Goal: Task Accomplishment & Management: Use online tool/utility

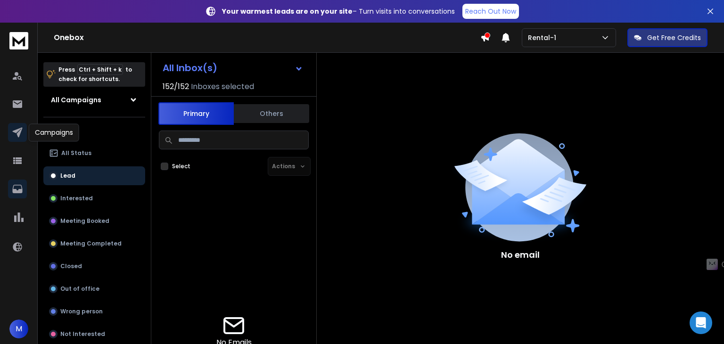
click at [16, 129] on icon at bounding box center [17, 132] width 11 height 11
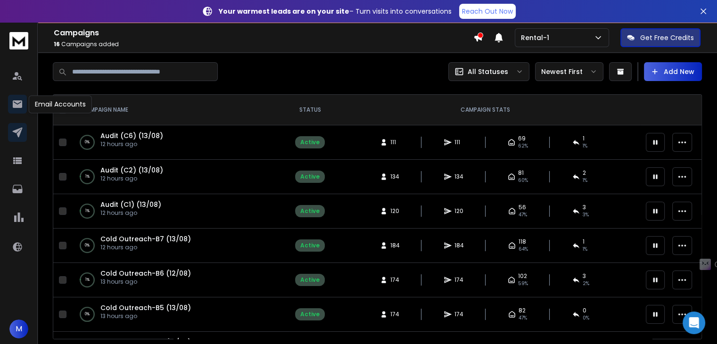
click at [21, 105] on icon at bounding box center [17, 104] width 9 height 8
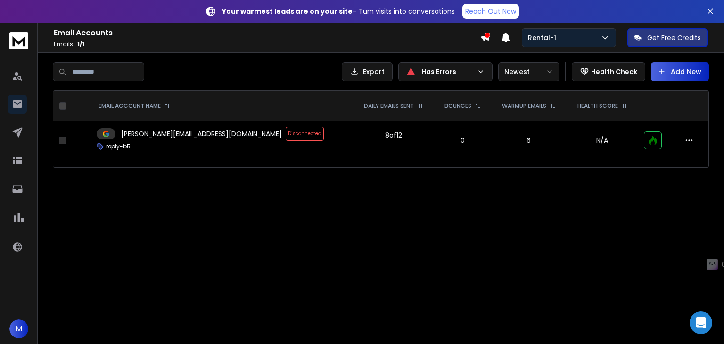
click at [569, 38] on div "Rental-1" at bounding box center [569, 37] width 82 height 9
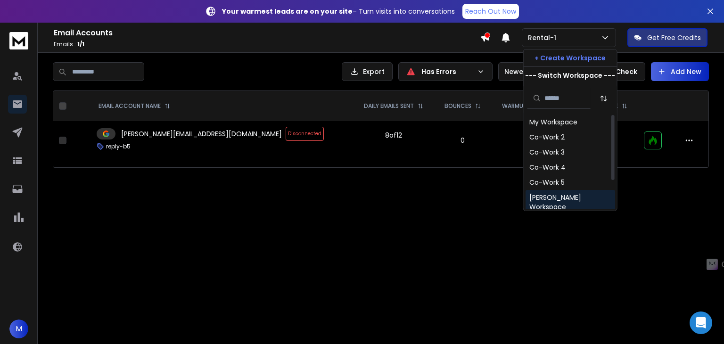
click at [554, 192] on div "[PERSON_NAME] Workspace" at bounding box center [571, 202] width 90 height 25
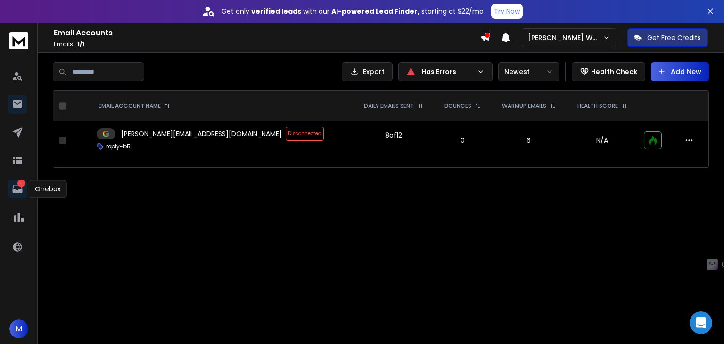
click at [17, 186] on icon at bounding box center [17, 188] width 11 height 11
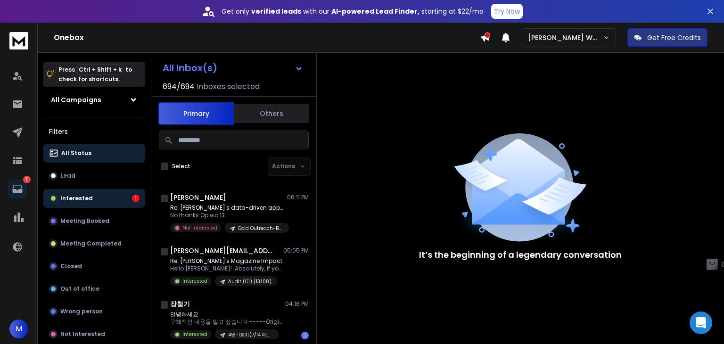
click at [102, 200] on button "Interested 1" at bounding box center [94, 198] width 102 height 19
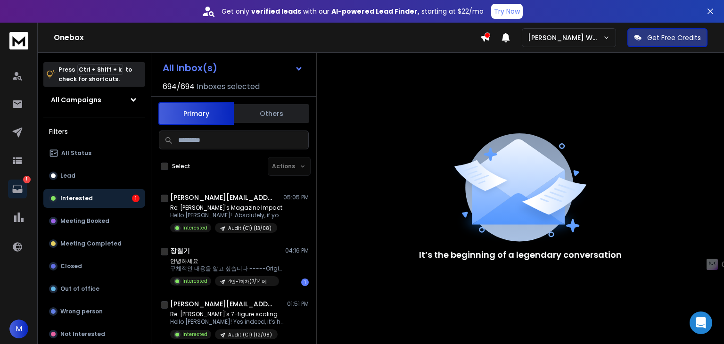
click at [124, 200] on button "Interested 1" at bounding box center [94, 198] width 102 height 19
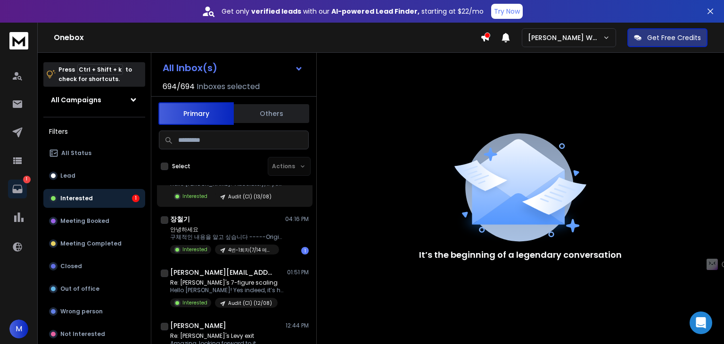
scroll to position [34, 0]
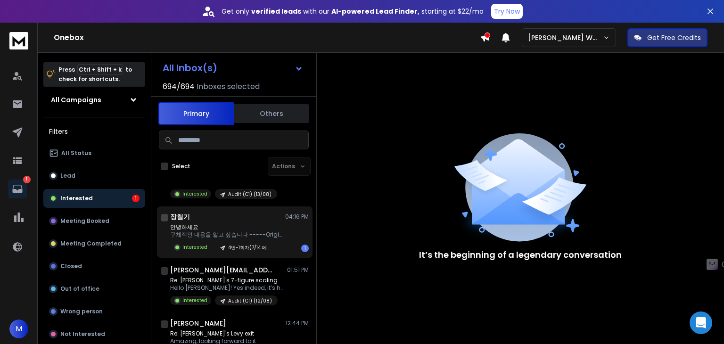
click at [198, 229] on p "안녕하세요" at bounding box center [226, 228] width 113 height 8
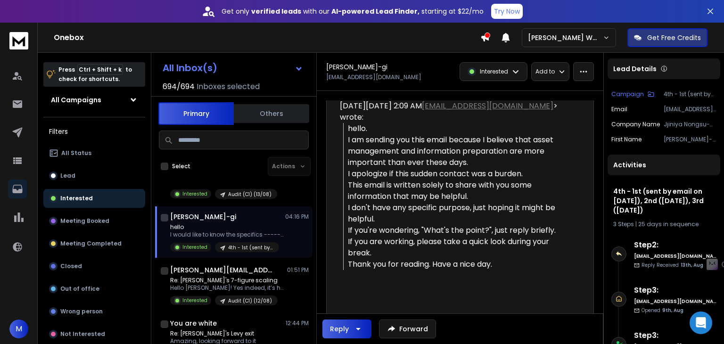
scroll to position [993, 0]
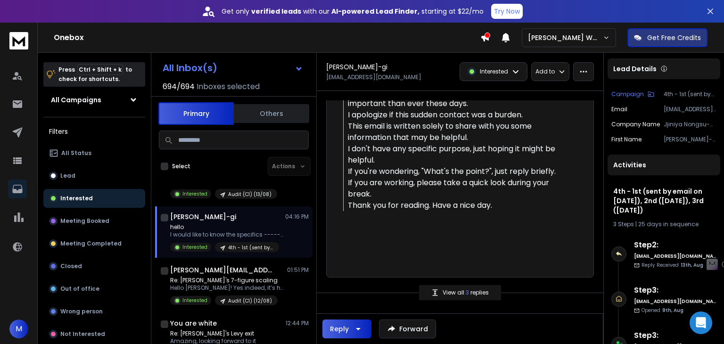
click at [470, 285] on div "View all 3 replies" at bounding box center [460, 292] width 82 height 15
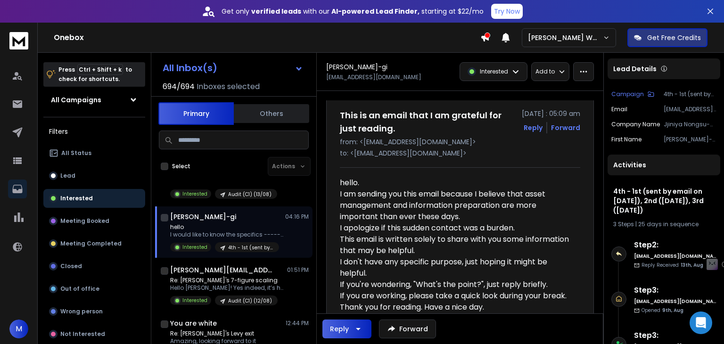
scroll to position [3539, 0]
